Goal: Communication & Community: Answer question/provide support

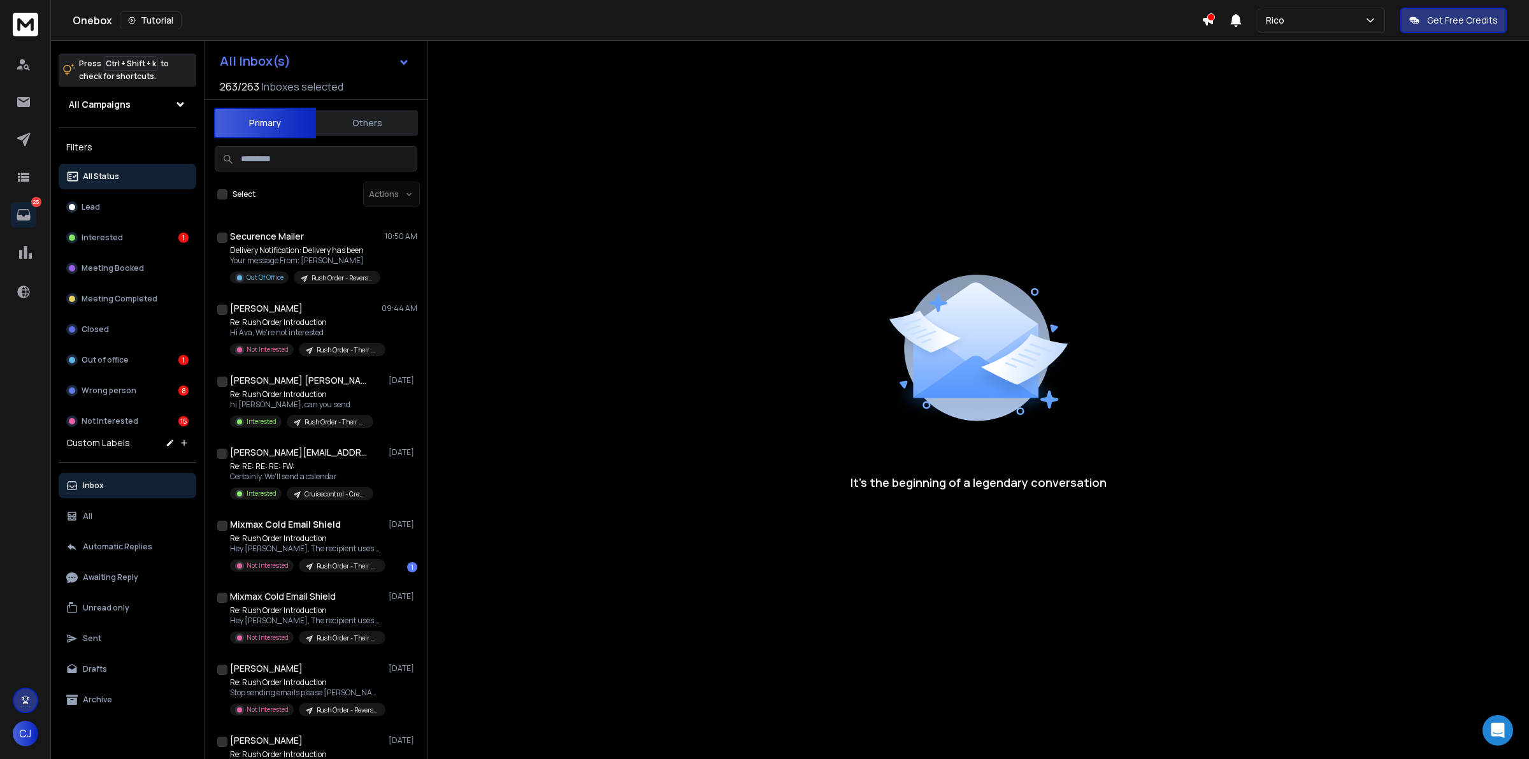
click at [1306, 407] on div "It’s the beginning of a legendary conversation" at bounding box center [978, 363] width 1101 height 645
click at [1241, 26] on icon at bounding box center [1236, 20] width 13 height 13
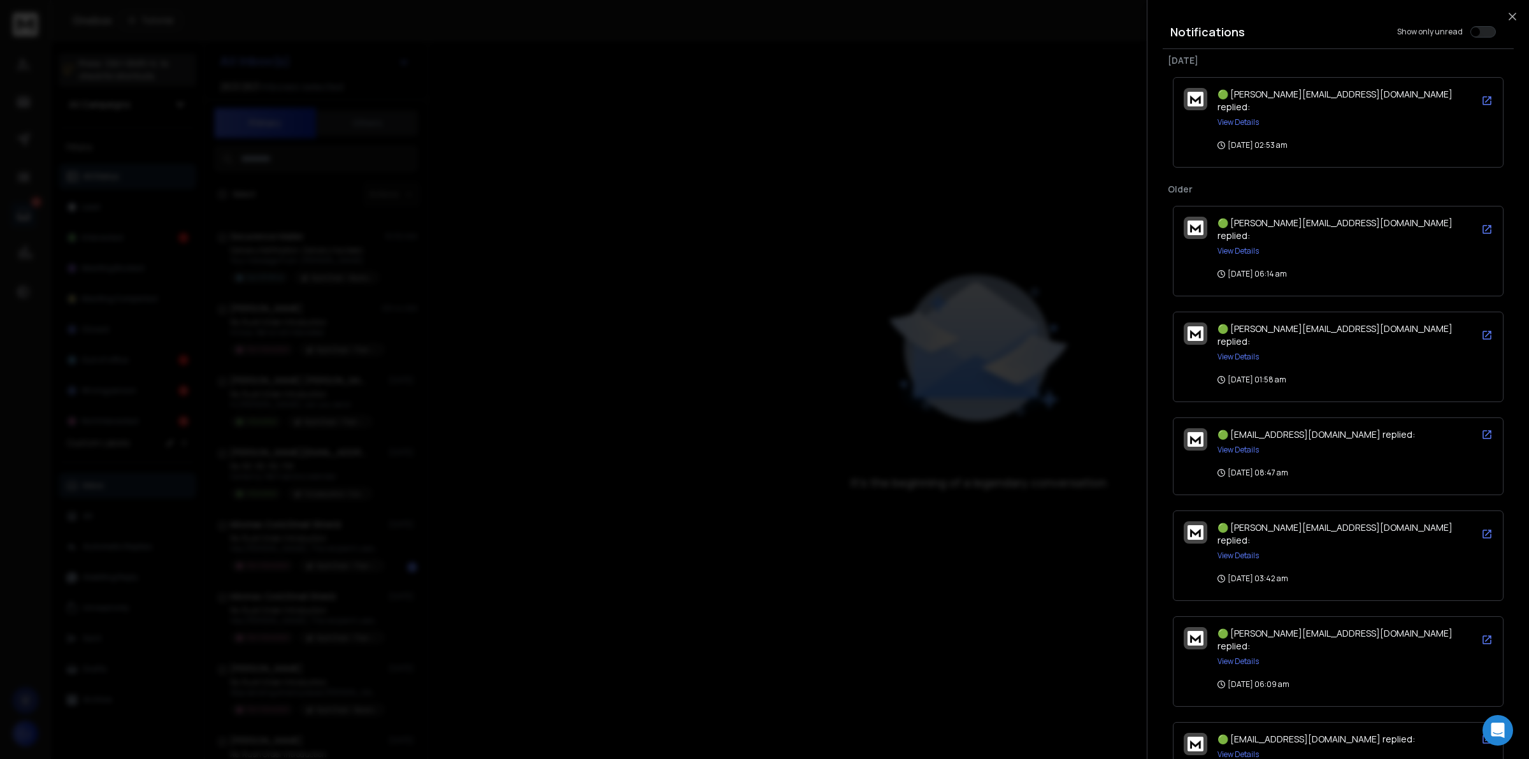
drag, startPoint x: 1039, startPoint y: 99, endPoint x: 1176, endPoint y: 50, distance: 145.7
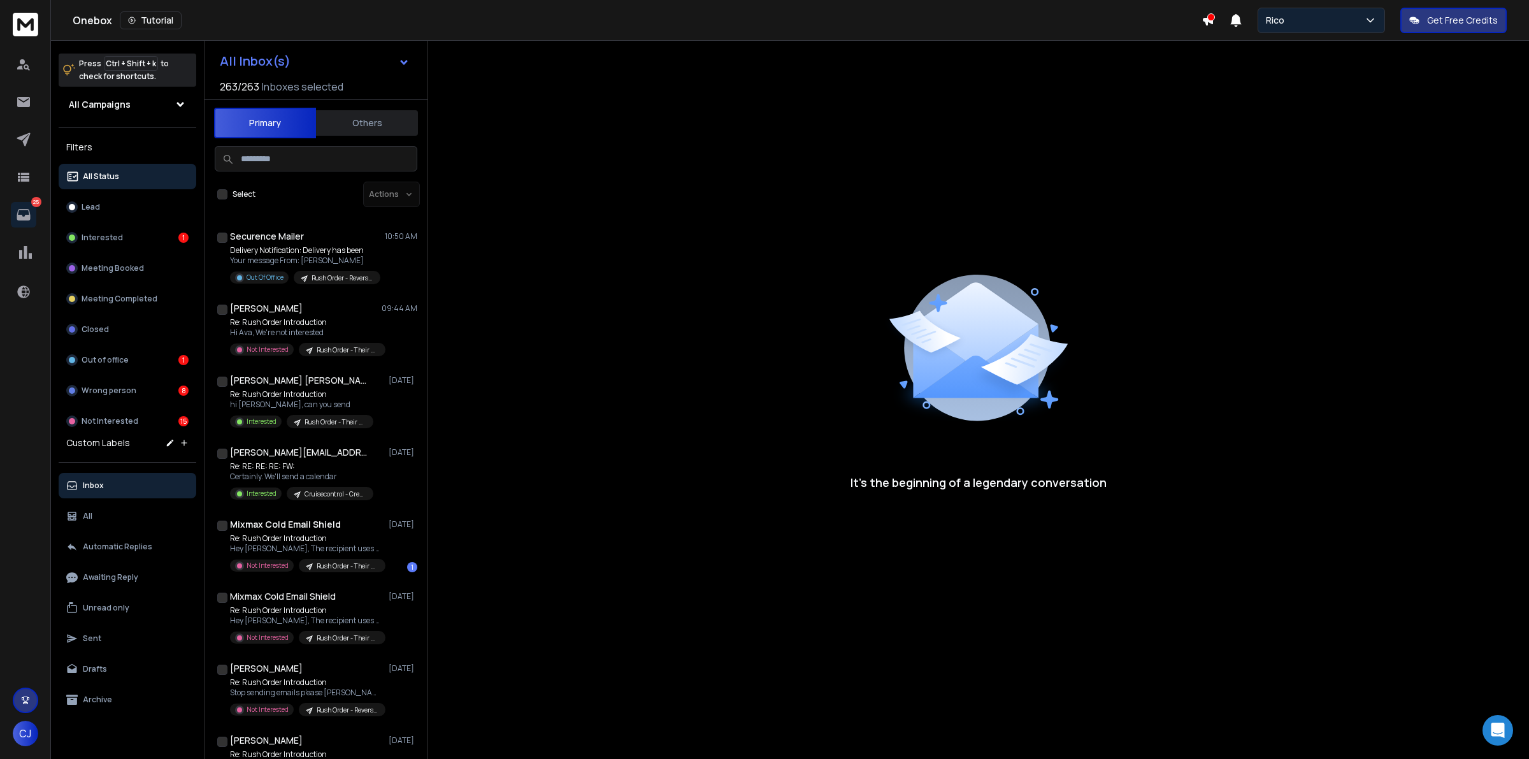
click at [1327, 24] on div "Rico" at bounding box center [1321, 20] width 111 height 13
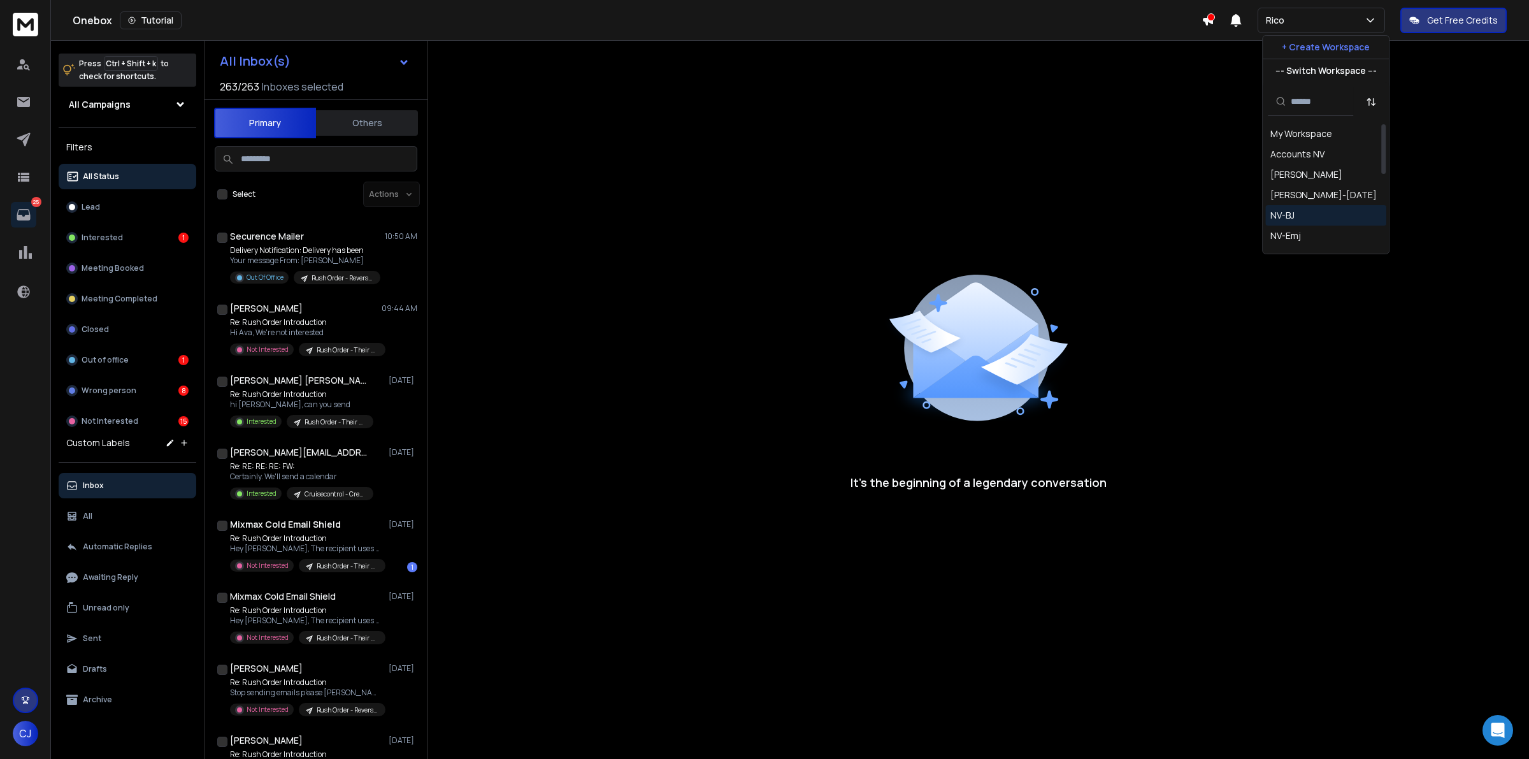
click at [1293, 218] on div "NV-BJ" at bounding box center [1283, 215] width 24 height 13
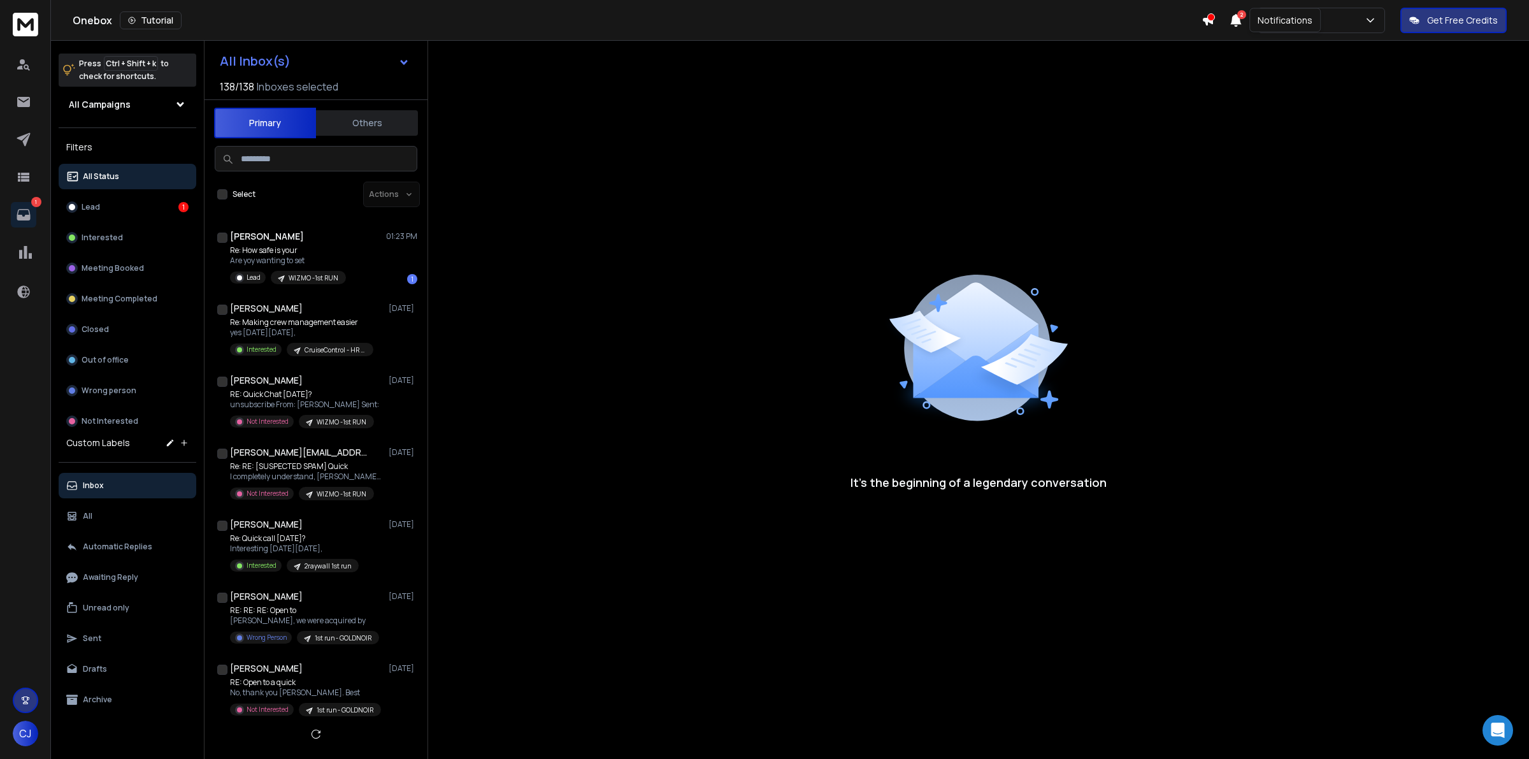
click at [1238, 18] on icon at bounding box center [1235, 19] width 11 height 13
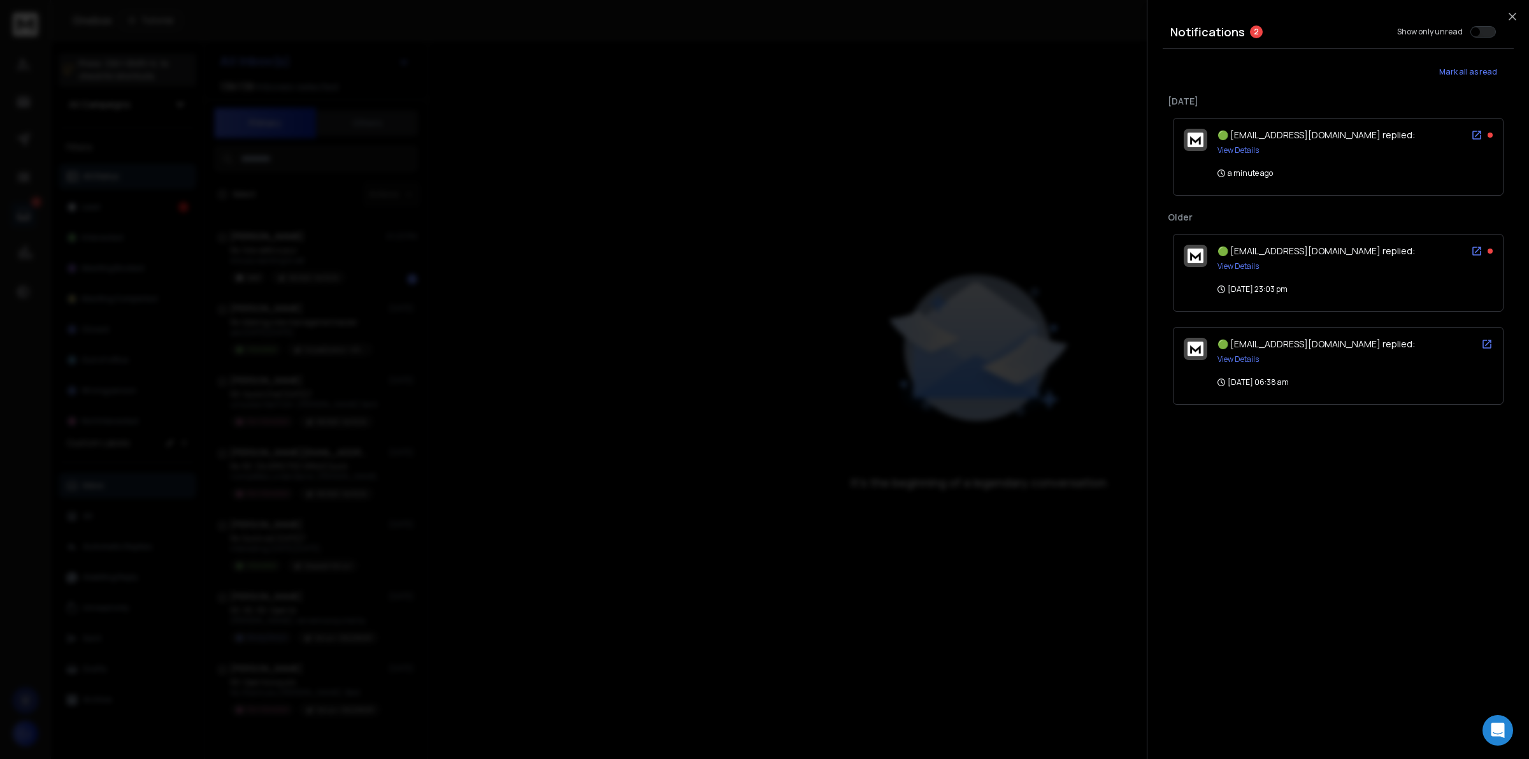
click at [1238, 18] on div "Notifications 2 Show only unread" at bounding box center [1338, 31] width 351 height 33
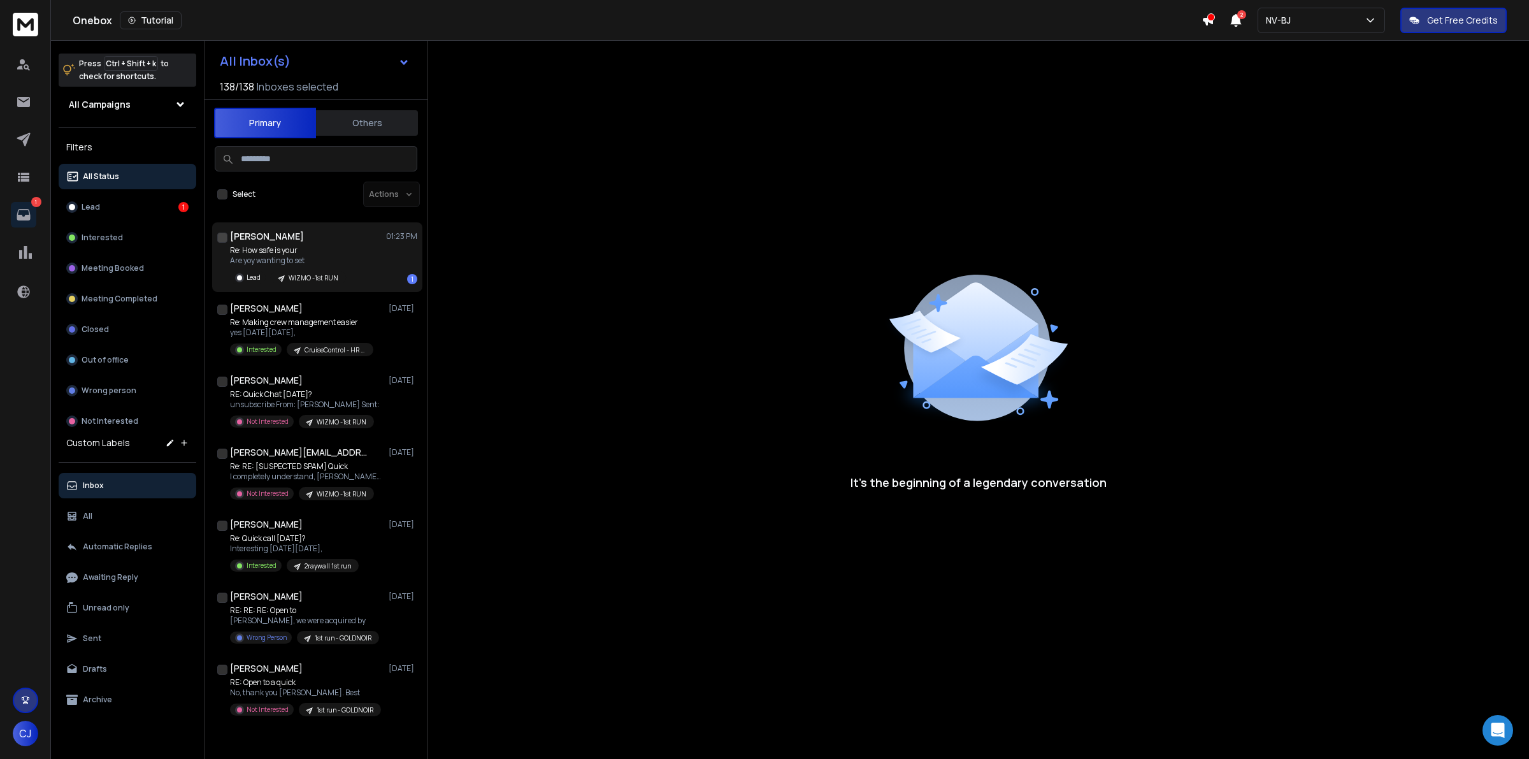
click at [289, 236] on div "Lisa Pflipsen 01:23 PM" at bounding box center [323, 236] width 187 height 13
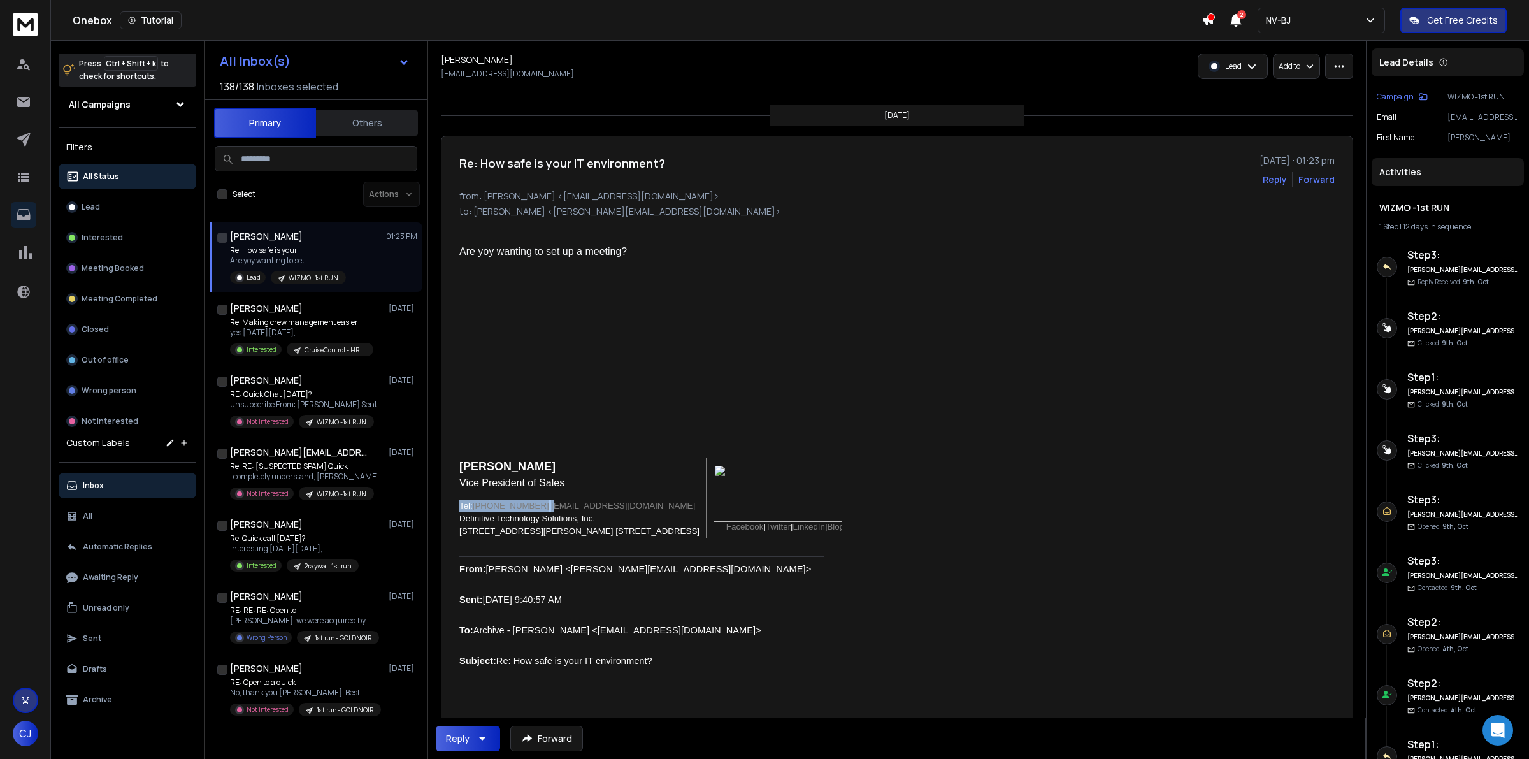
drag, startPoint x: 616, startPoint y: 524, endPoint x: 529, endPoint y: 521, distance: 86.1
click at [529, 512] on td "Tel: 952-516-7909 | lpflipsen@go-dts.com" at bounding box center [579, 506] width 240 height 13
copy tbody "Tel: 952-516-7909 |"
drag, startPoint x: 454, startPoint y: 479, endPoint x: 701, endPoint y: 507, distance: 248.3
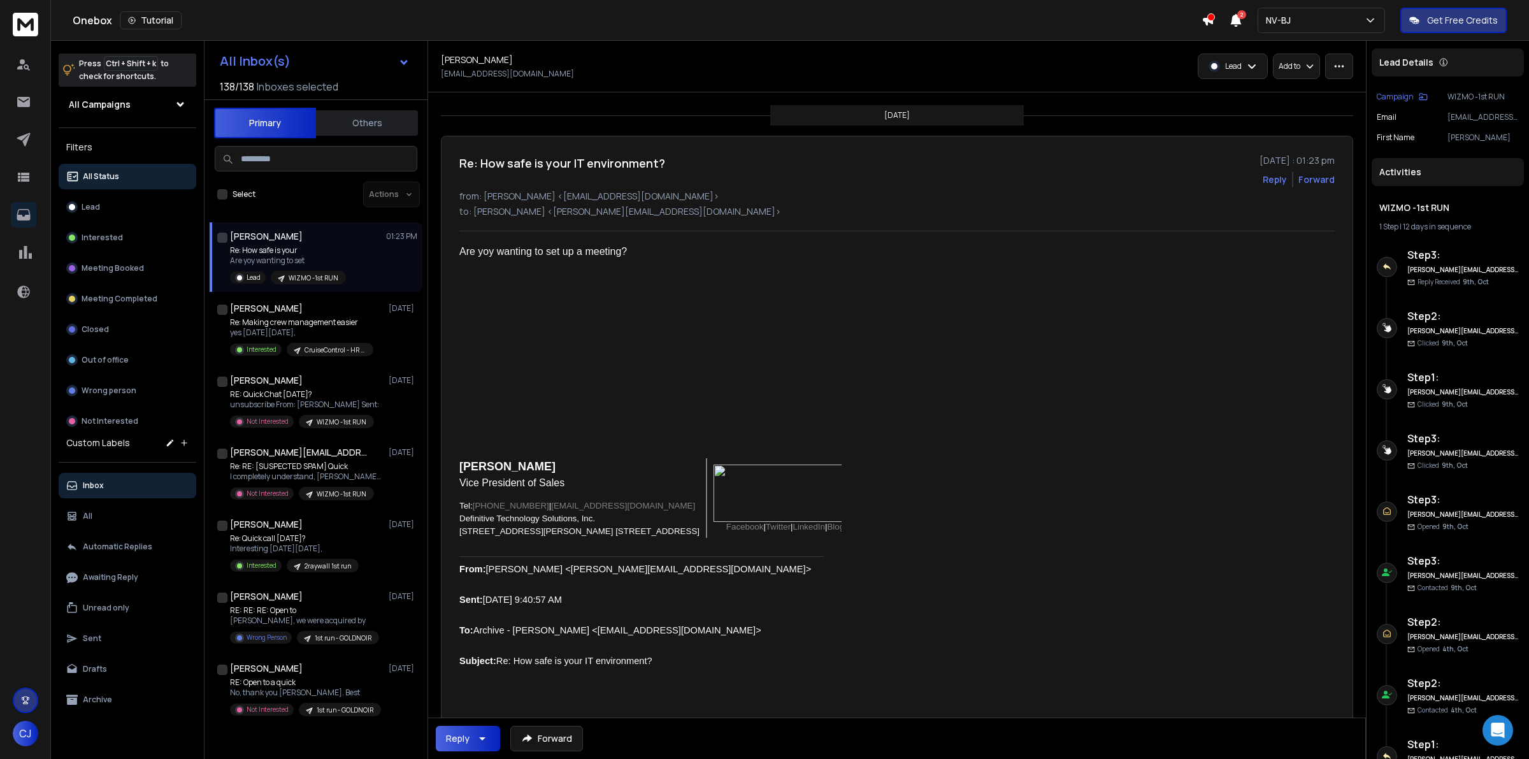
copy tbody
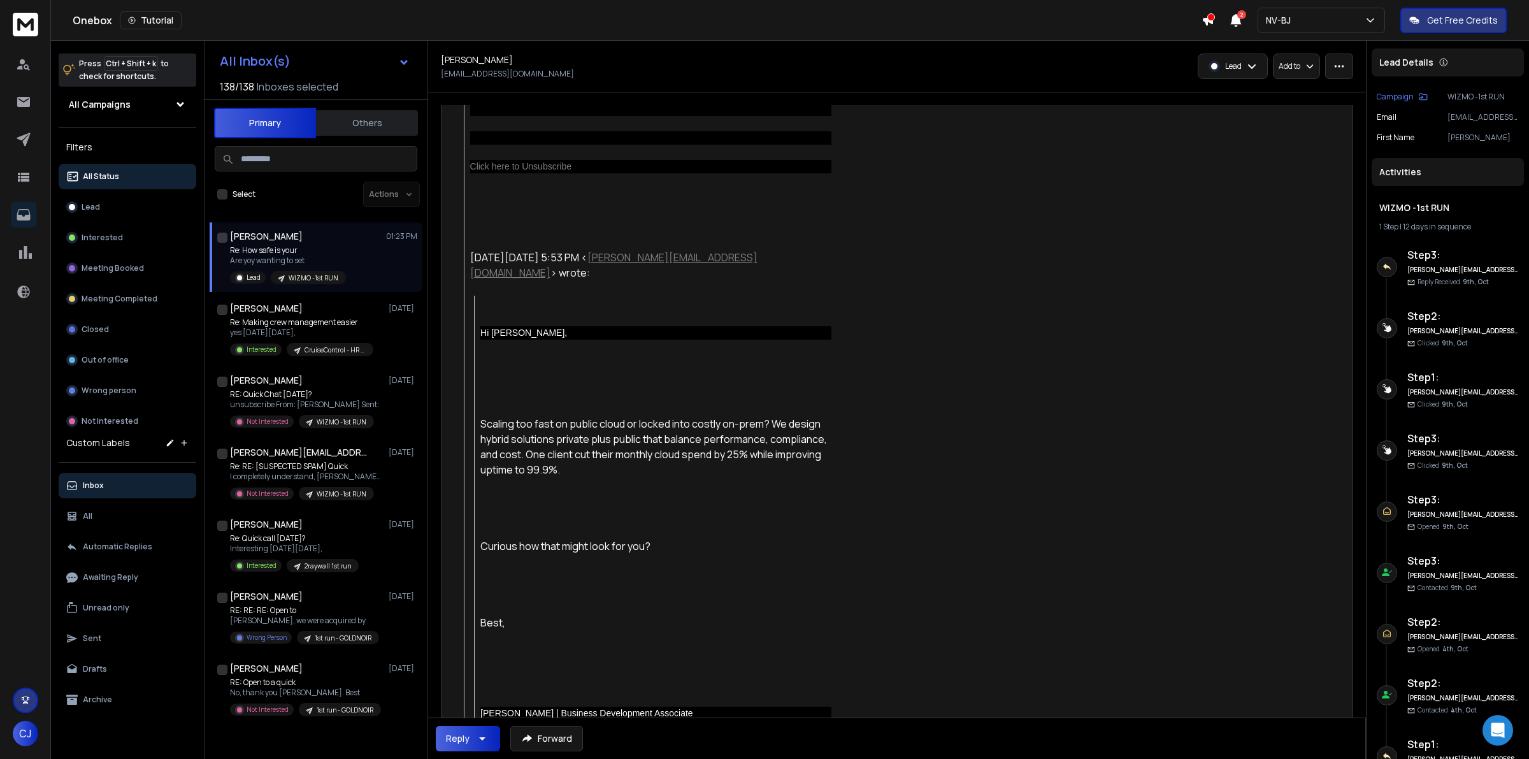
scroll to position [1673, 0]
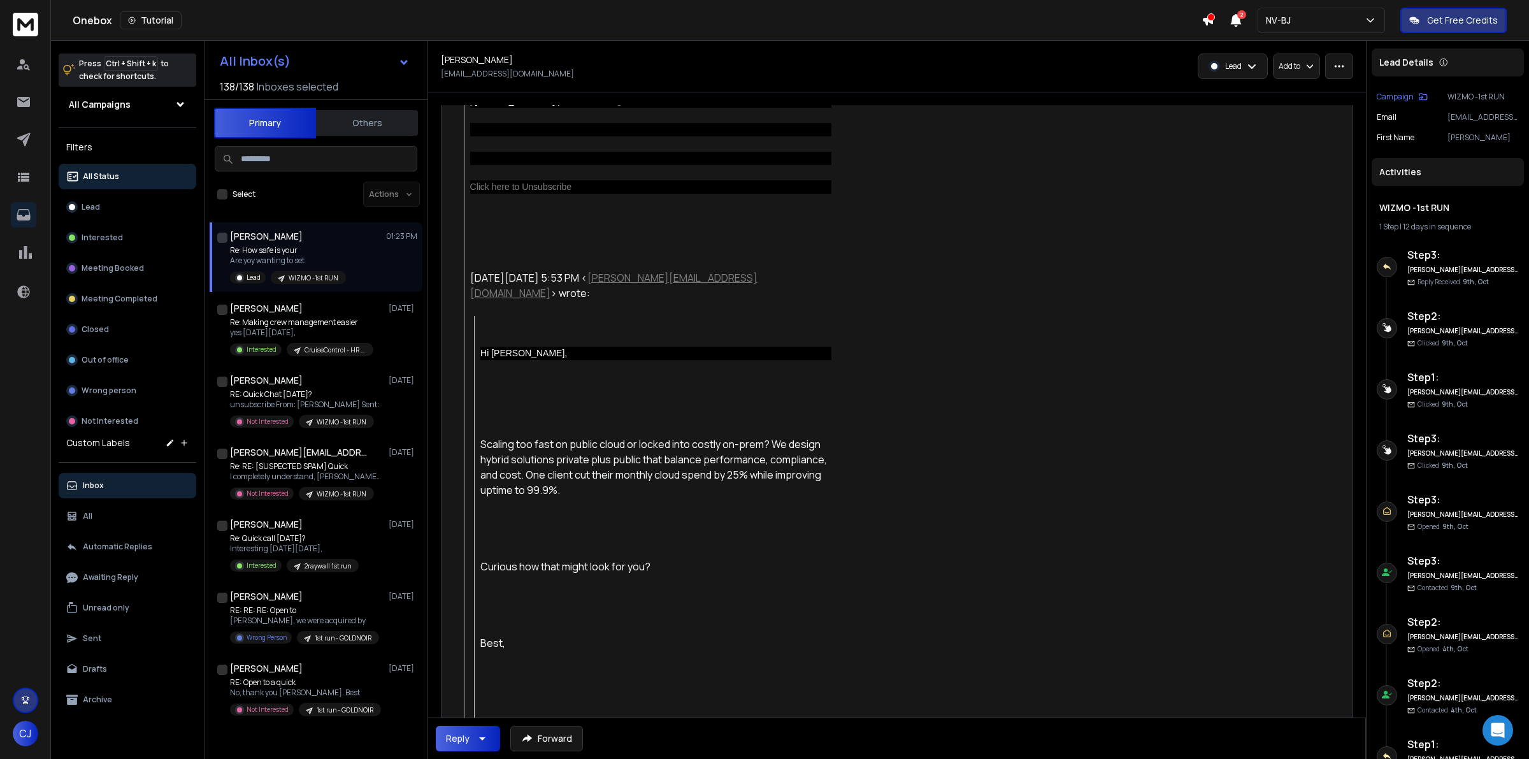
click at [299, 245] on p "Re: How safe is your" at bounding box center [288, 250] width 116 height 10
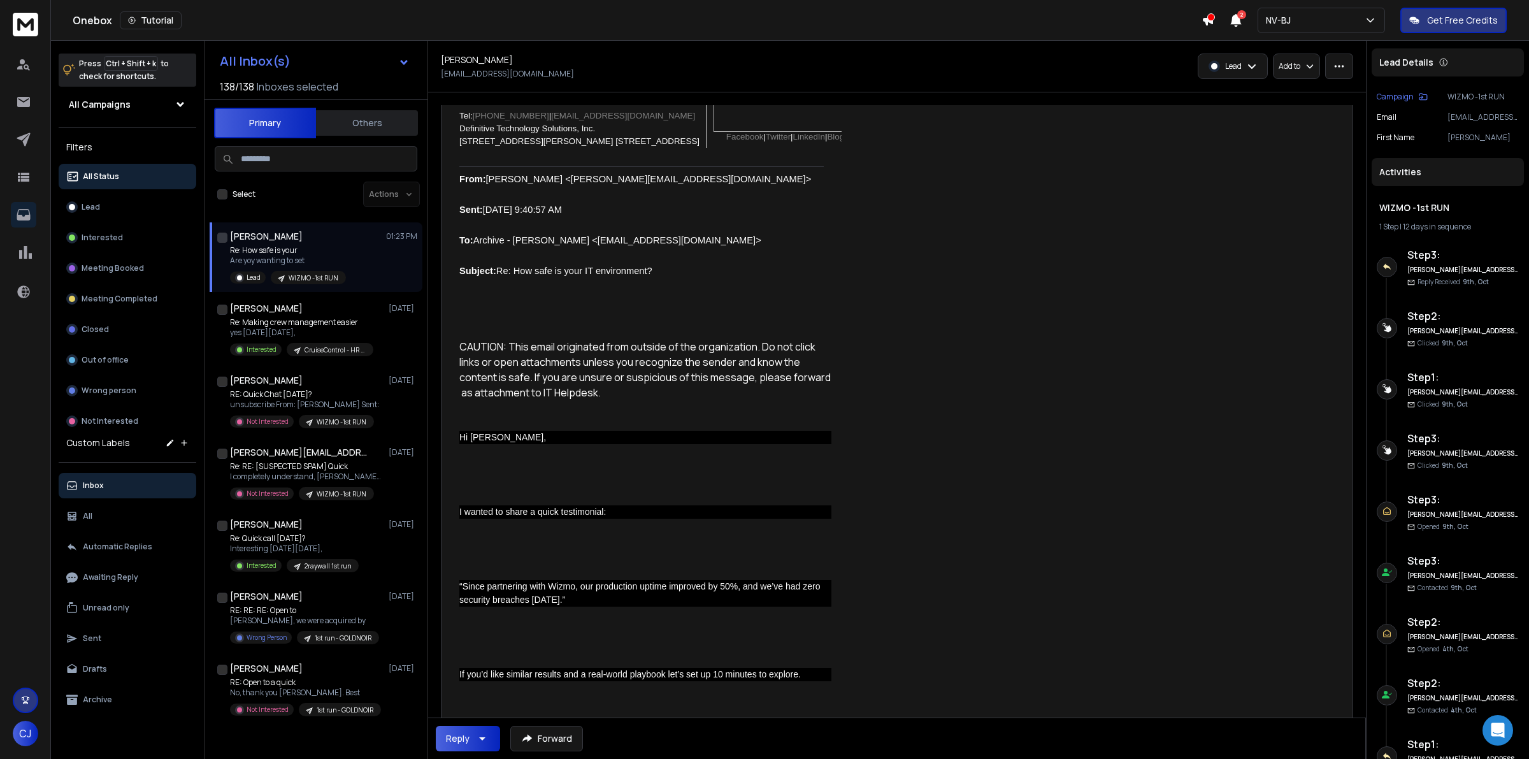
scroll to position [239, 0]
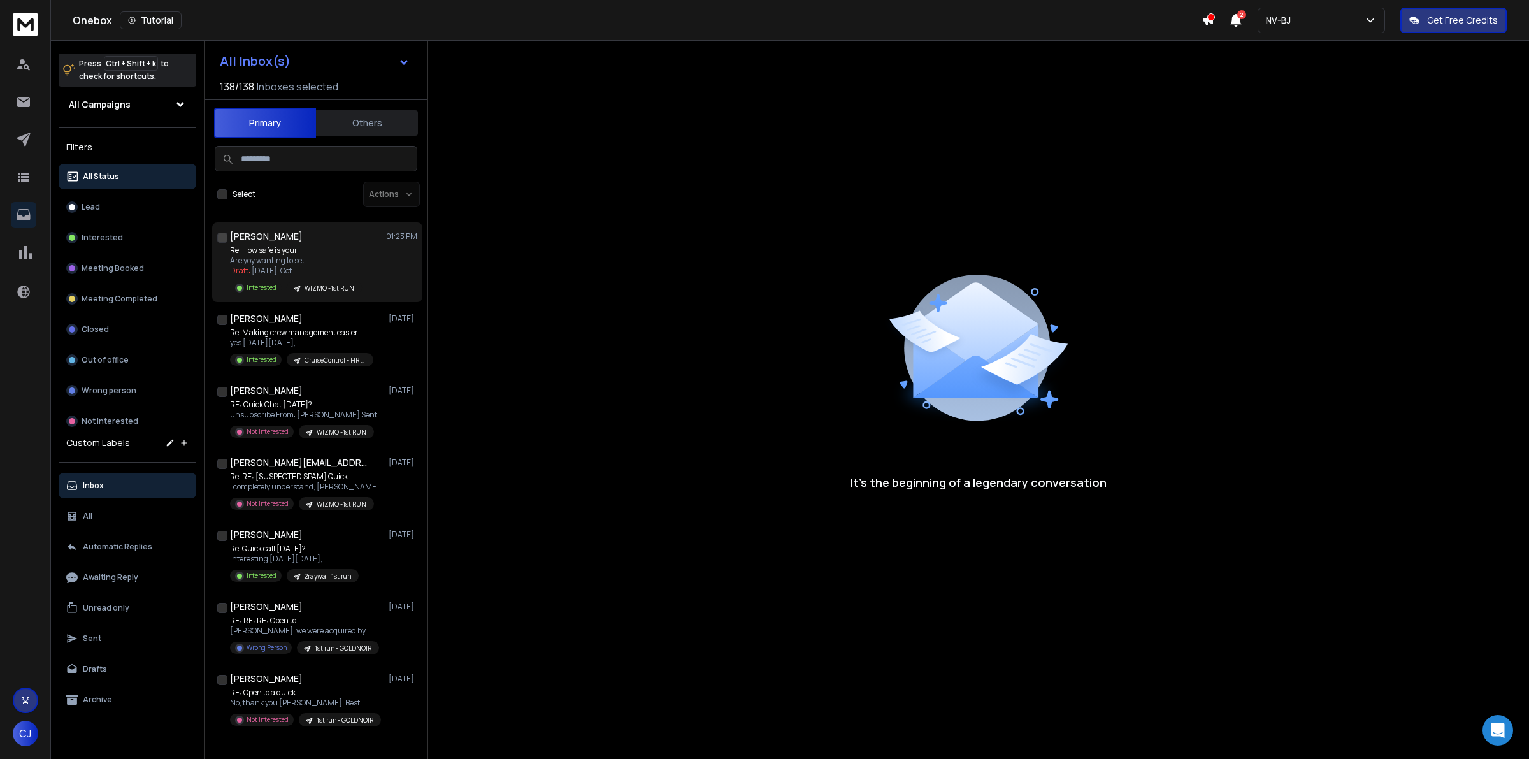
click at [313, 249] on p "Re: How safe is your" at bounding box center [296, 250] width 132 height 10
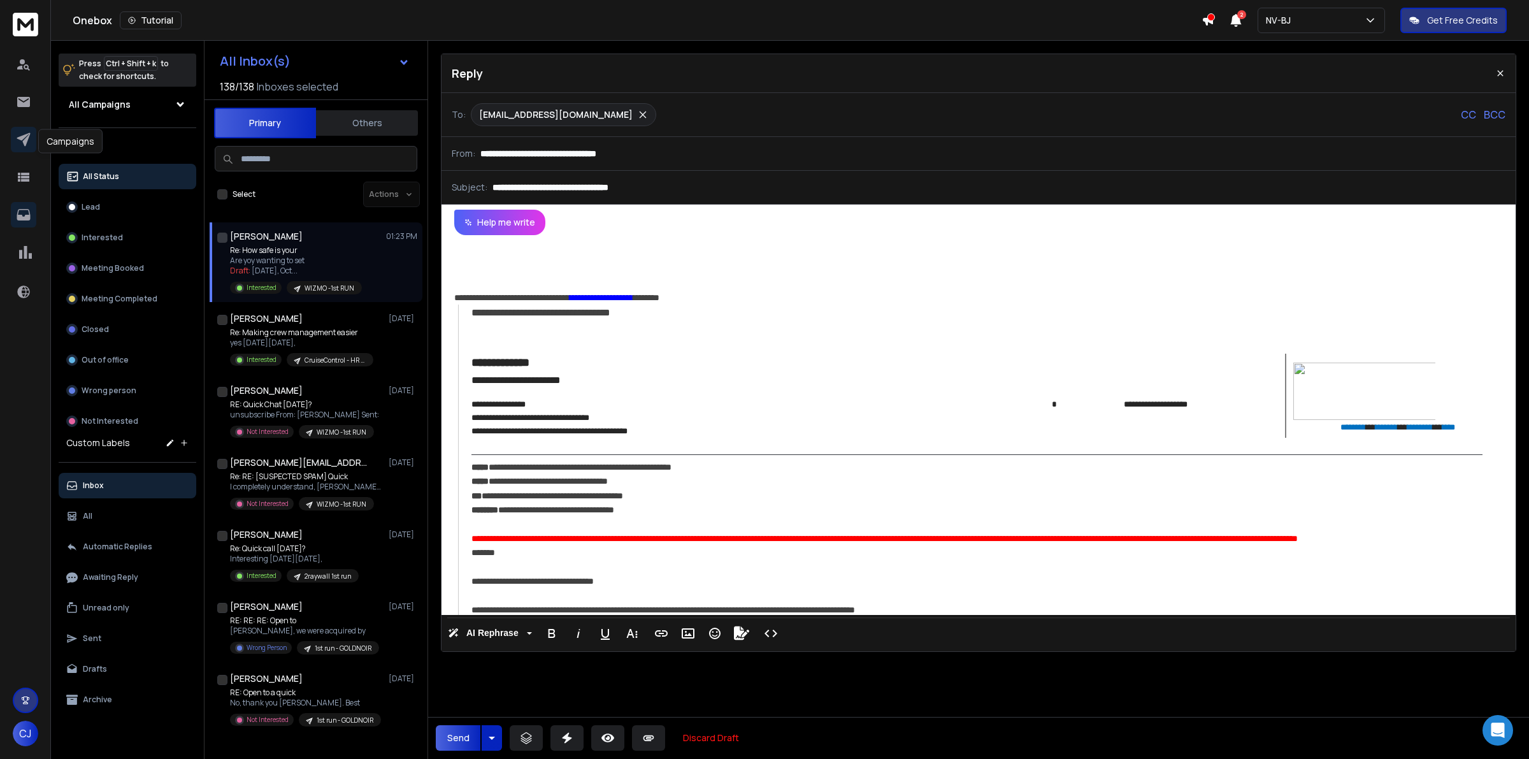
click at [24, 138] on icon at bounding box center [23, 139] width 13 height 13
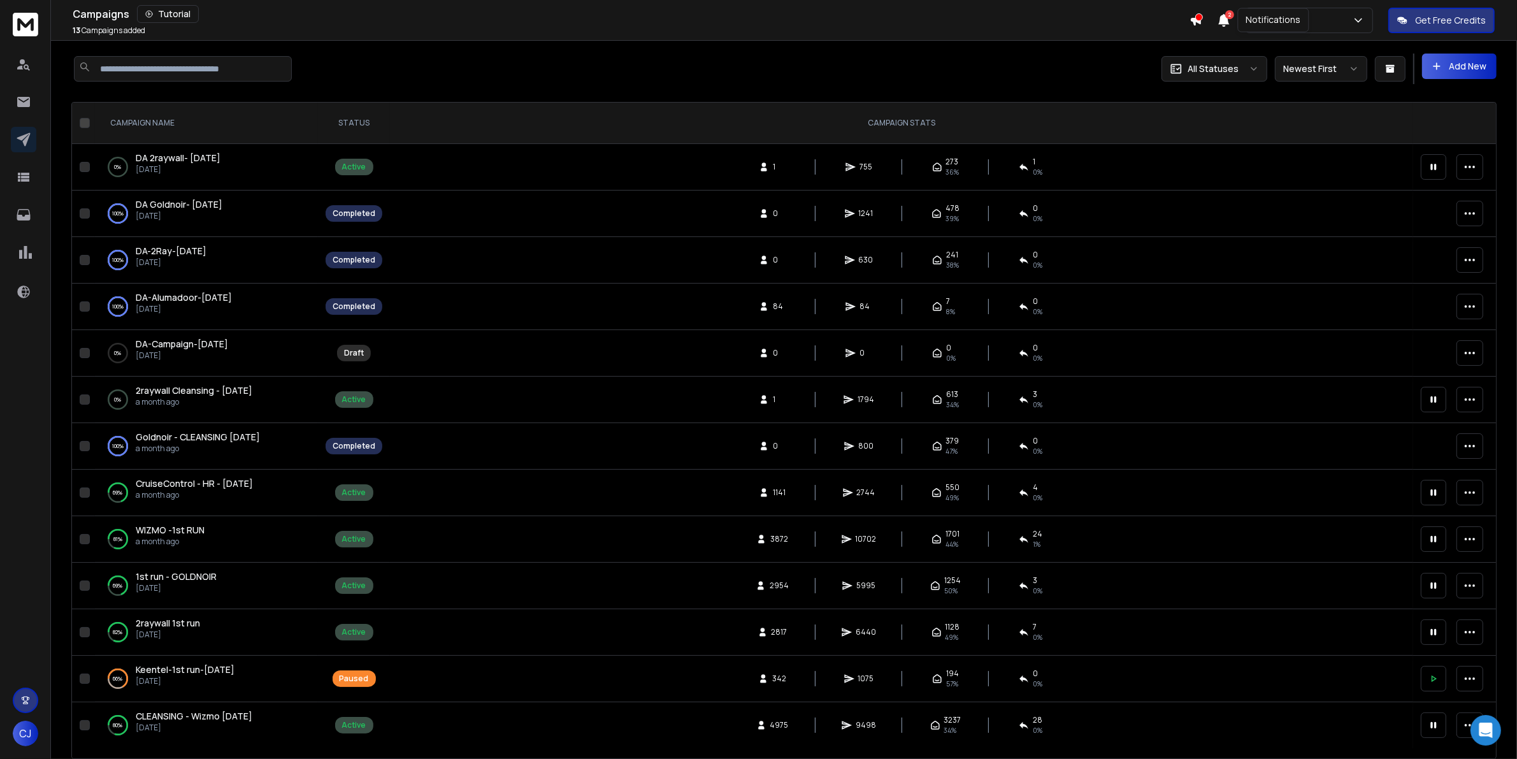
click at [1248, 13] on body "ReferralStack Unlock AI-powered affiliate growth Lifetime Deals available! Clai…" at bounding box center [758, 379] width 1517 height 759
click at [1234, 17] on span "2" at bounding box center [1229, 14] width 9 height 9
click at [1319, 23] on div "NV-BJ" at bounding box center [1309, 20] width 111 height 13
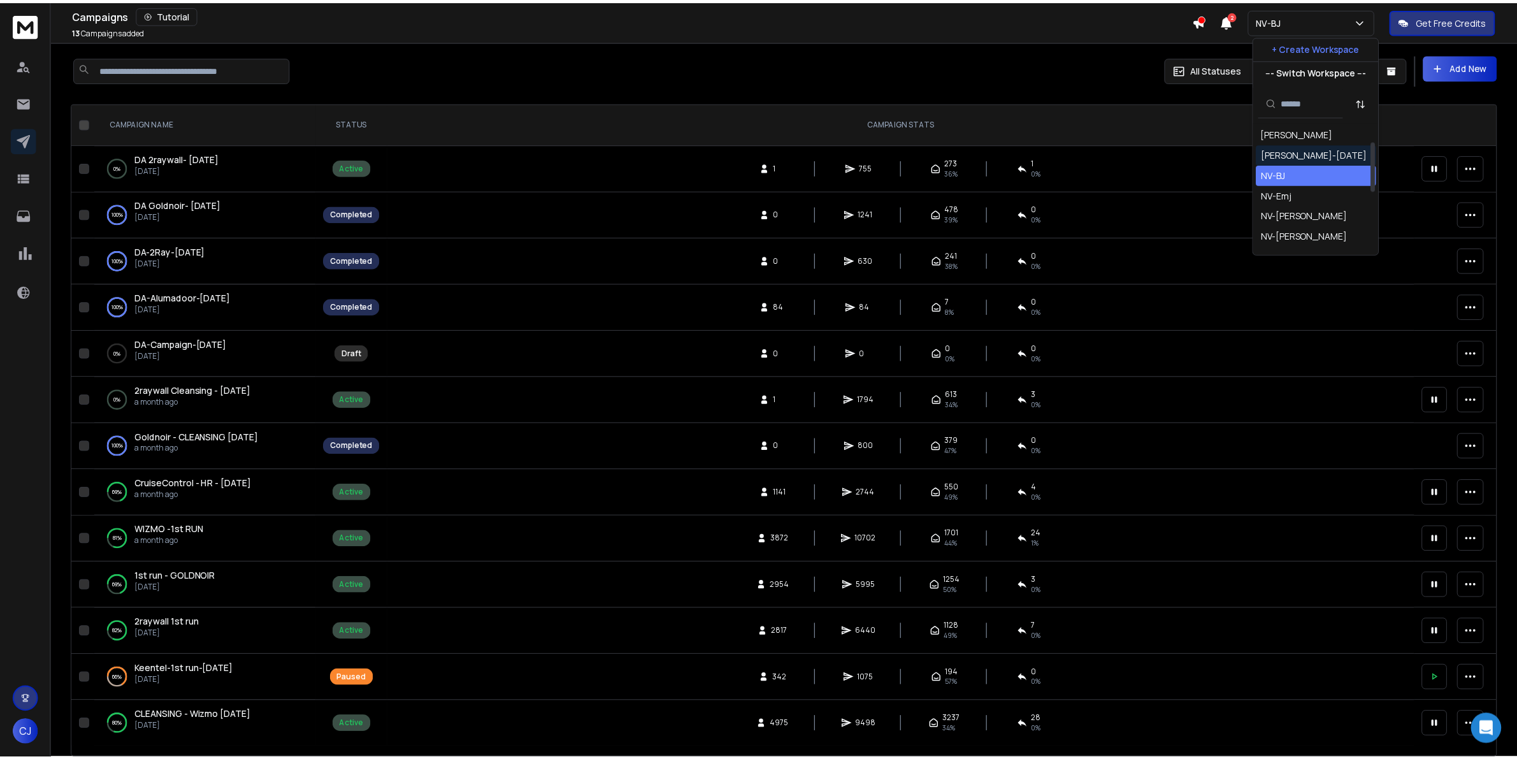
scroll to position [80, 0]
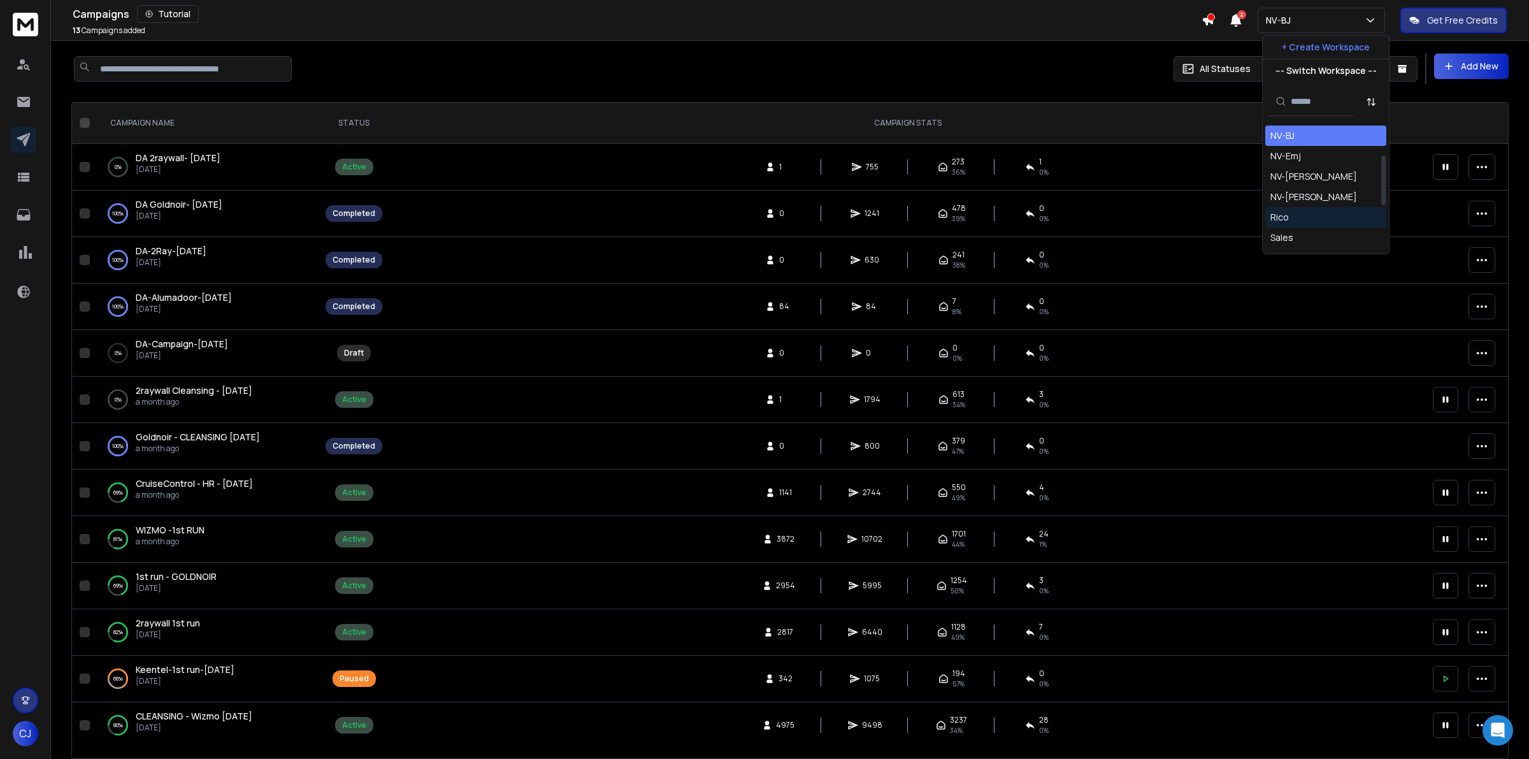
click at [1299, 217] on div "Rico" at bounding box center [1325, 217] width 121 height 20
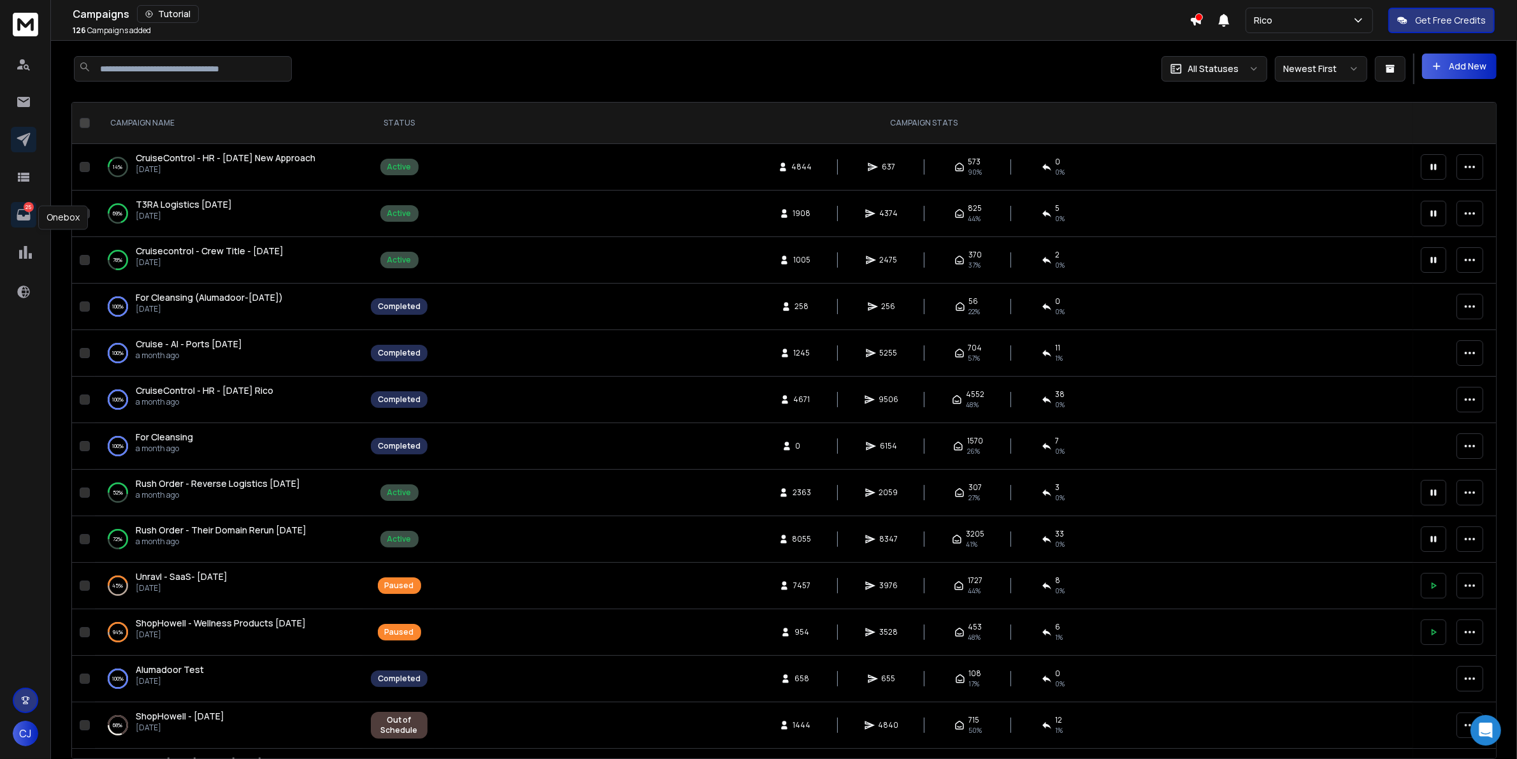
click at [20, 220] on icon at bounding box center [23, 214] width 13 height 11
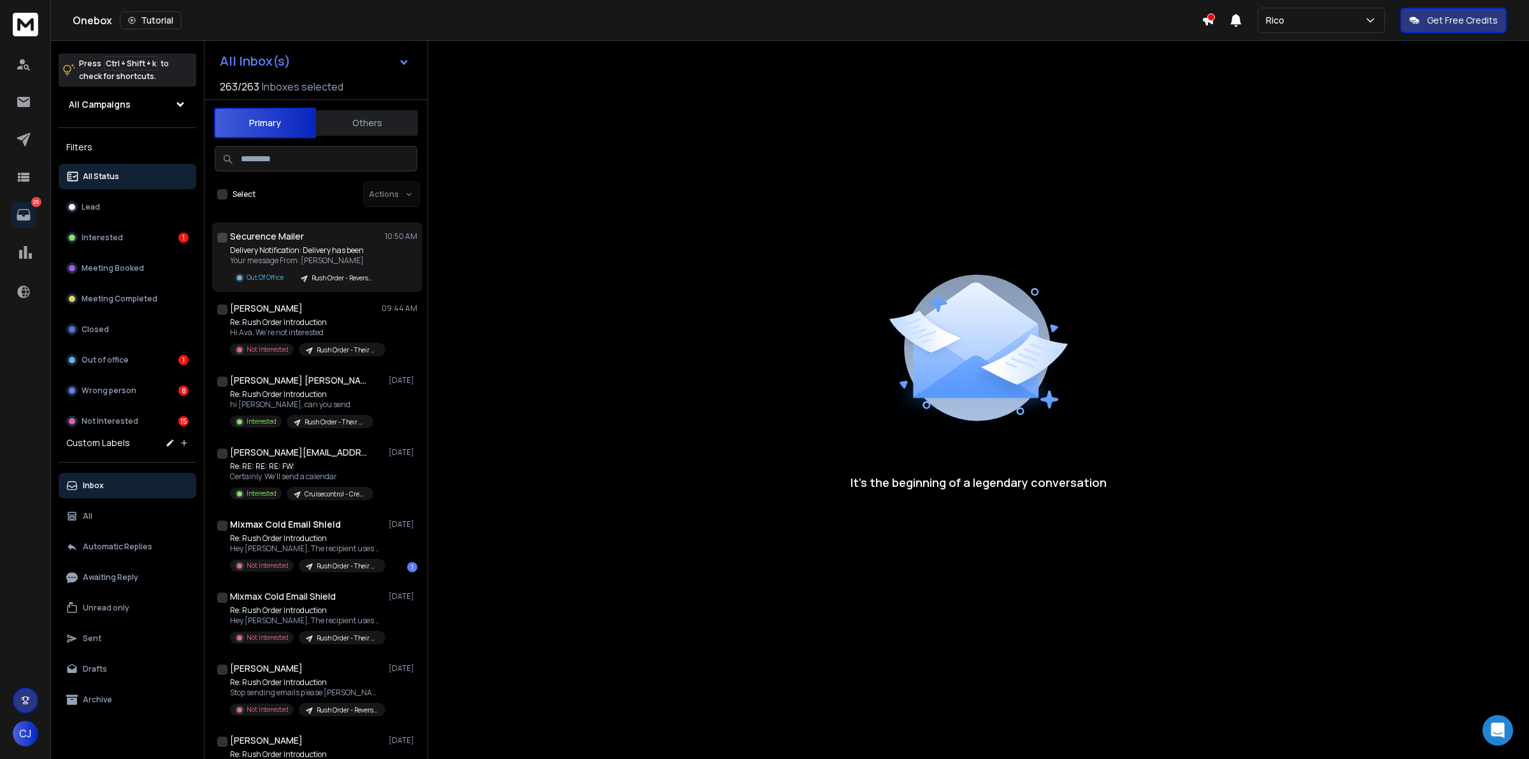
click at [272, 247] on p "Delivery Notification: Delivery has been" at bounding box center [305, 250] width 150 height 10
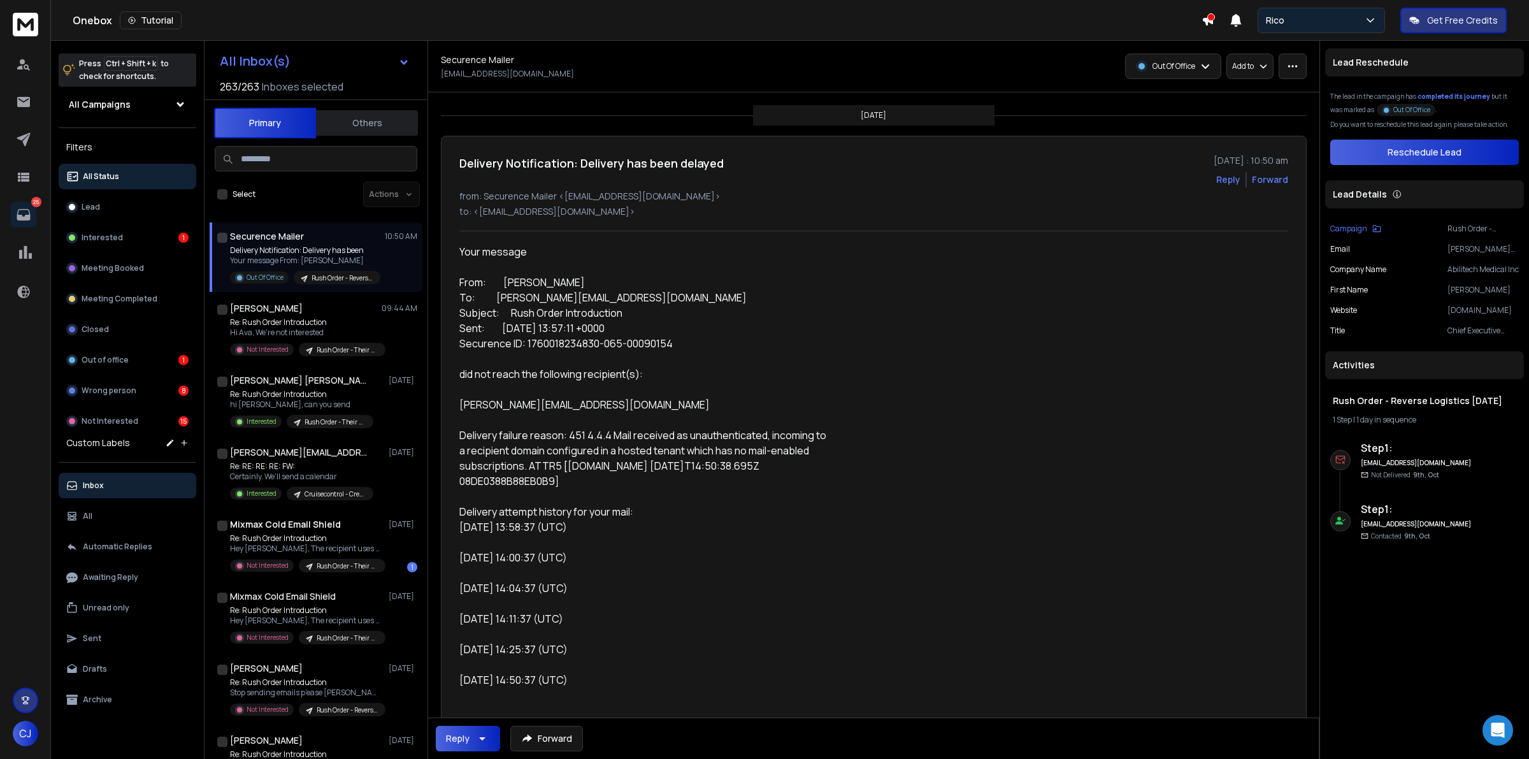
click at [1313, 20] on div "Rico" at bounding box center [1321, 20] width 111 height 13
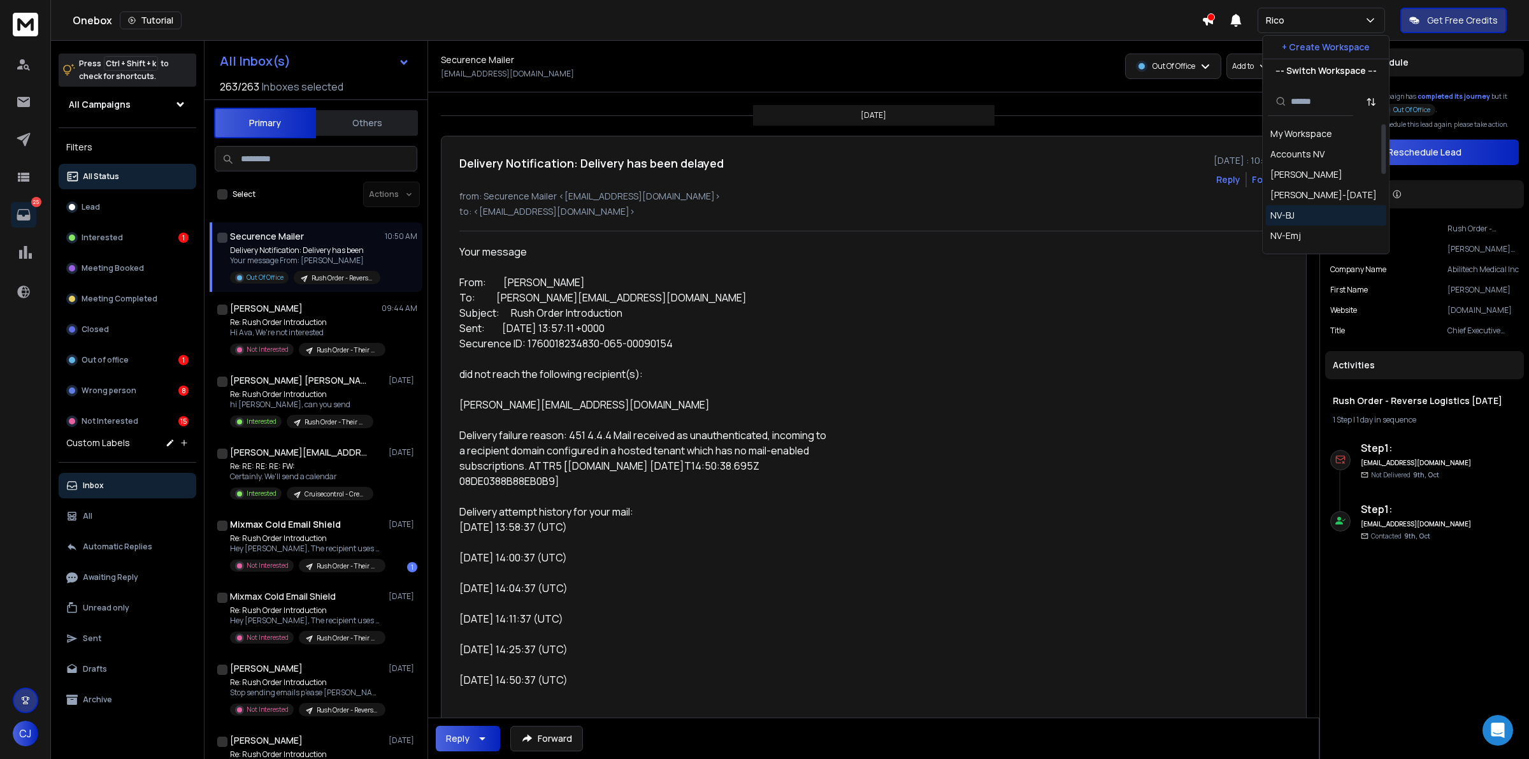
click at [1302, 217] on div "NV-BJ" at bounding box center [1325, 215] width 121 height 20
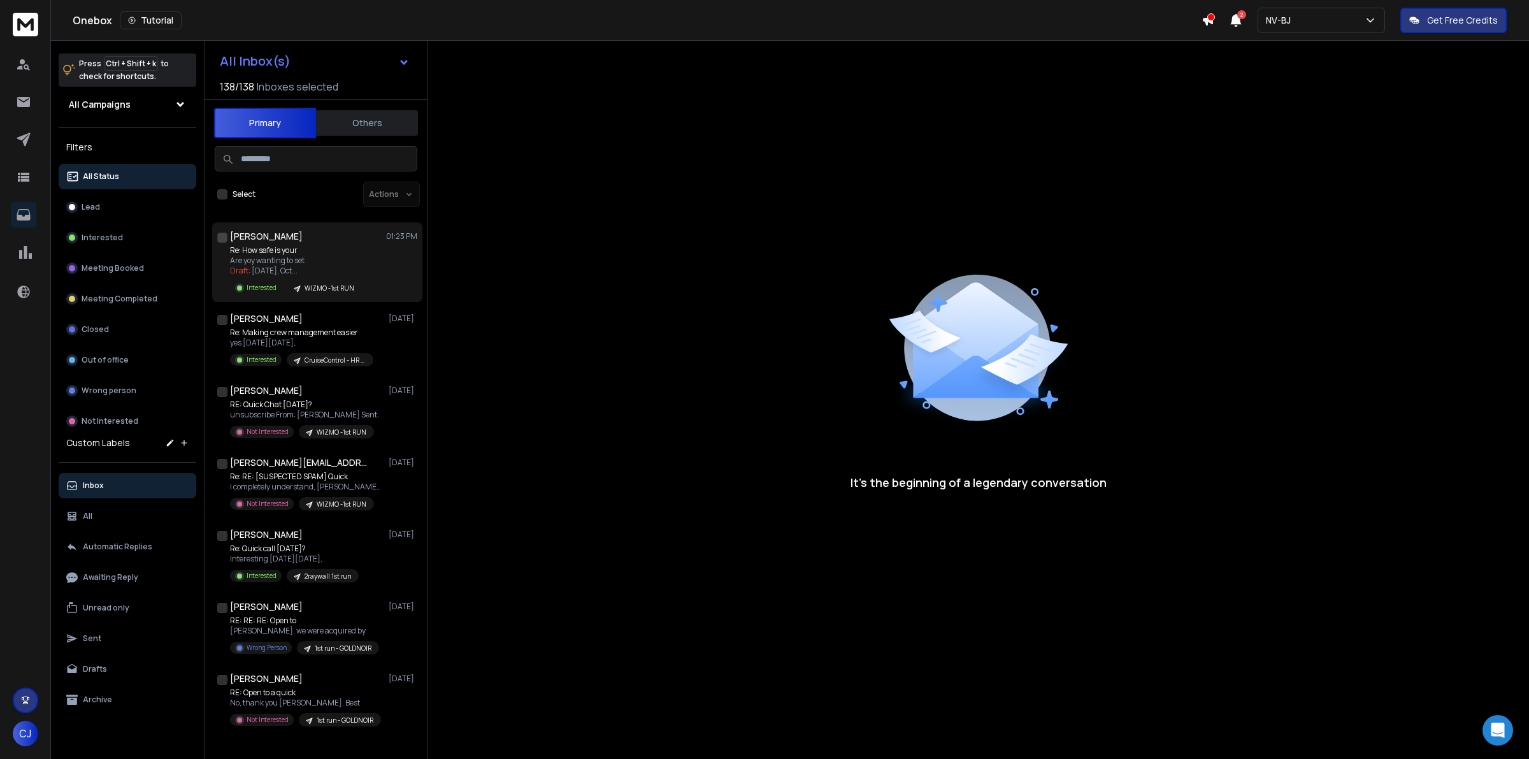
click at [304, 236] on div "Lisa Pflipsen 01:23 PM" at bounding box center [323, 236] width 187 height 13
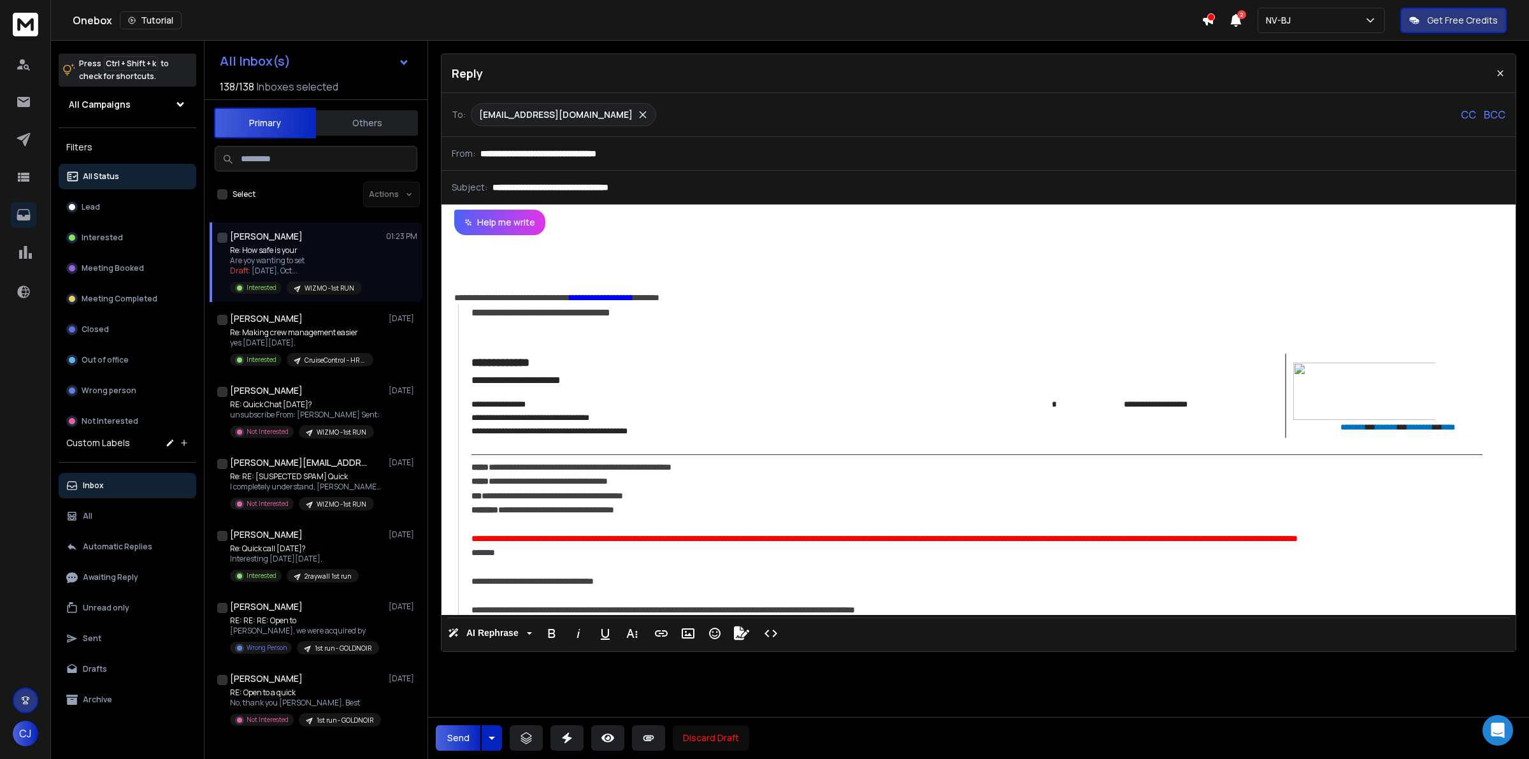
click at [723, 744] on button "Discard Draft" at bounding box center [711, 737] width 76 height 25
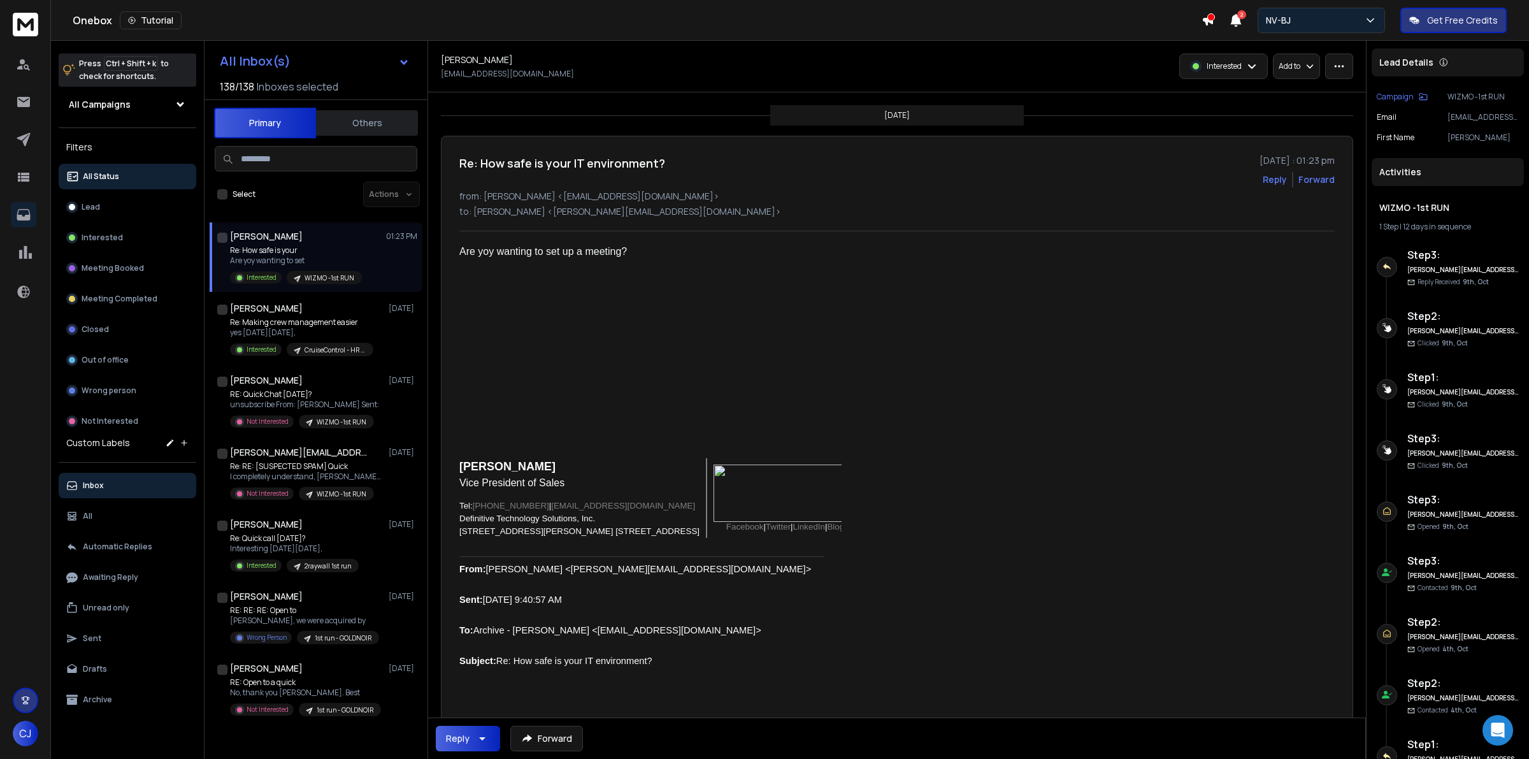
click at [1332, 14] on div "NV-BJ" at bounding box center [1321, 20] width 111 height 13
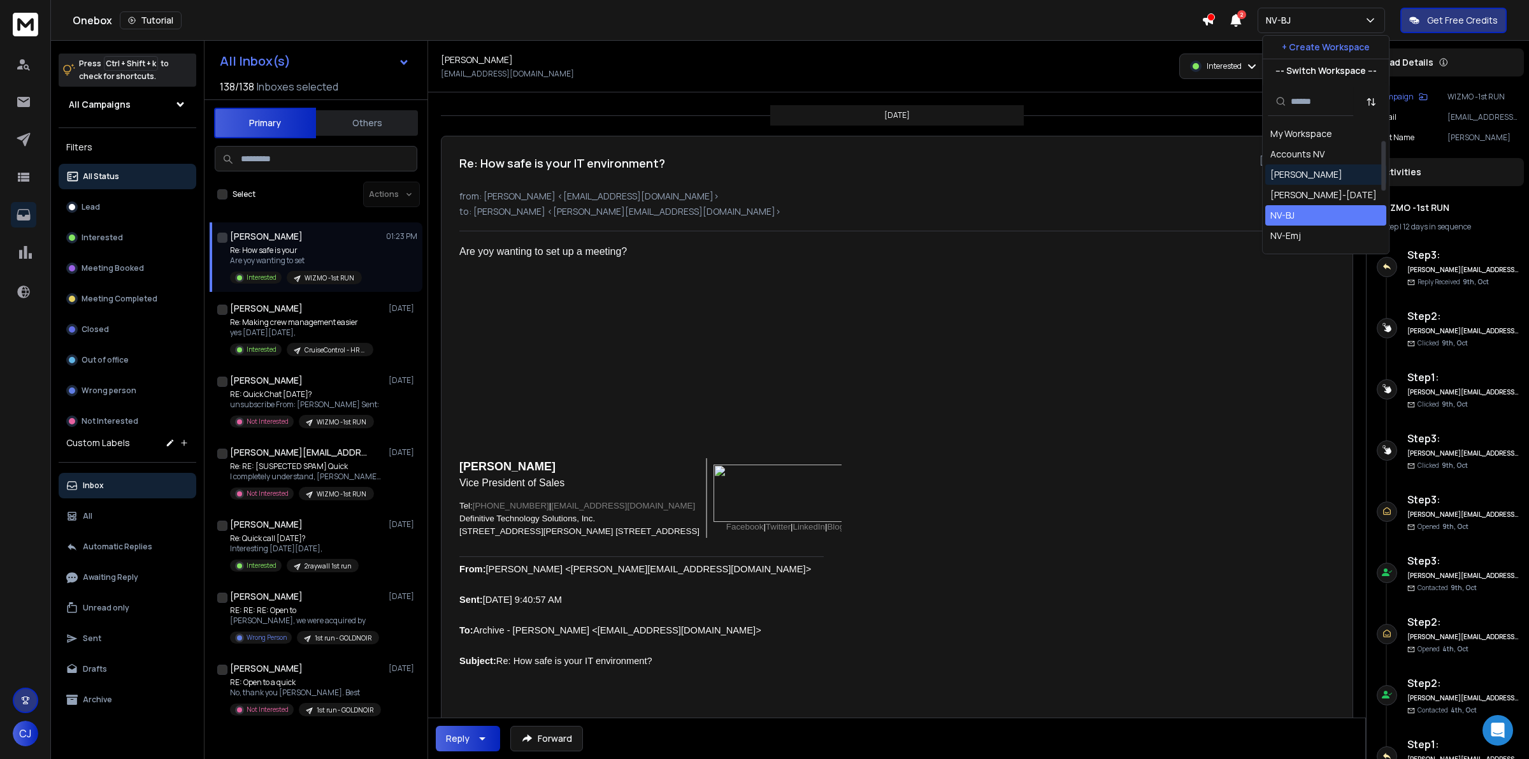
scroll to position [80, 0]
click at [1293, 217] on div "Rico" at bounding box center [1325, 217] width 121 height 20
